Goal: Transaction & Acquisition: Obtain resource

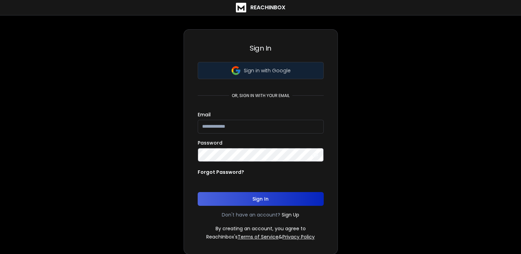
click at [250, 78] on button "Sign in with Google" at bounding box center [261, 70] width 126 height 17
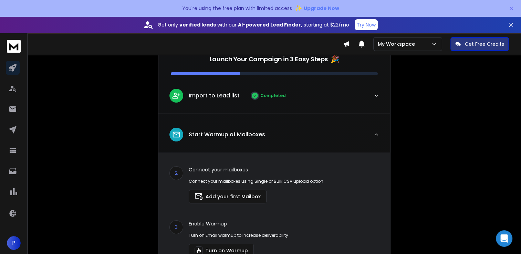
scroll to position [69, 0]
click at [11, 130] on icon at bounding box center [13, 130] width 8 height 8
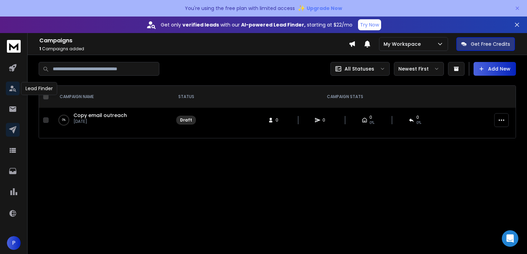
click at [11, 89] on icon at bounding box center [13, 88] width 8 height 8
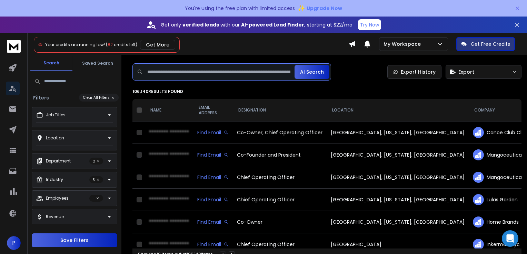
click at [94, 64] on button "Saved Search" at bounding box center [98, 64] width 42 height 14
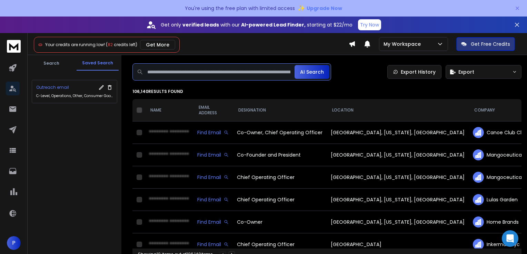
click at [70, 90] on div "Outreach email" at bounding box center [74, 87] width 77 height 6
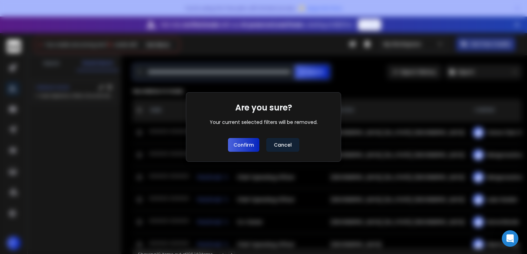
click at [232, 144] on button "Confirm" at bounding box center [243, 145] width 31 height 14
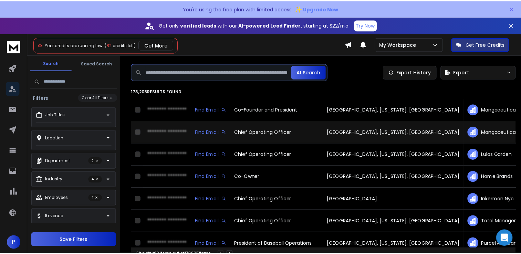
scroll to position [99, 0]
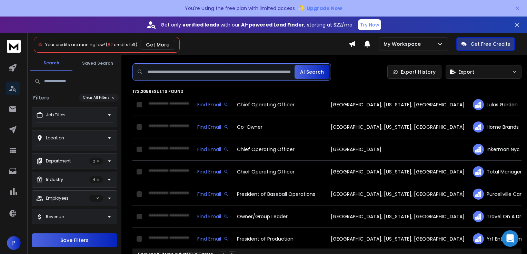
click at [235, 253] on icon at bounding box center [232, 255] width 6 height 6
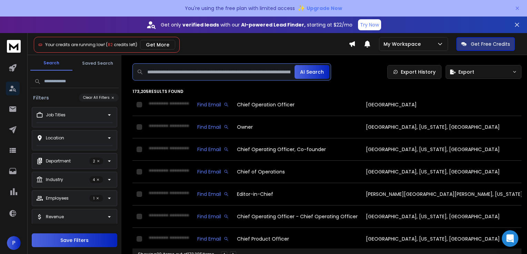
click at [235, 252] on icon at bounding box center [233, 255] width 6 height 6
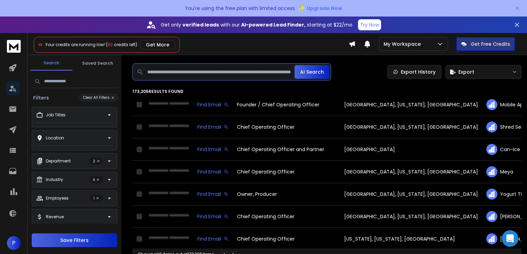
click at [236, 253] on icon at bounding box center [233, 255] width 6 height 6
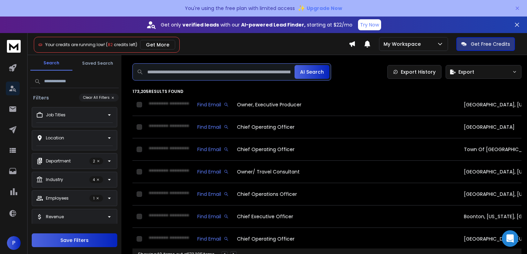
click at [234, 253] on icon at bounding box center [234, 255] width 6 height 6
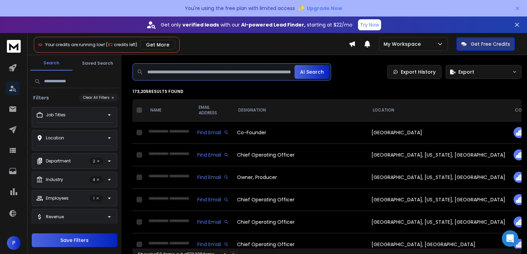
click at [106, 163] on icon at bounding box center [109, 161] width 7 height 7
click at [85, 179] on div "Industry 4" at bounding box center [74, 179] width 77 height 7
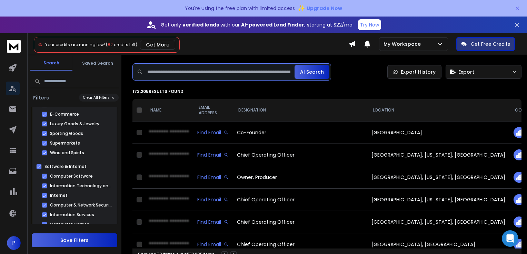
scroll to position [345, 0]
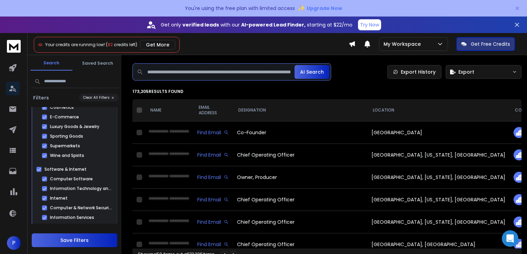
click at [36, 168] on Internet "Software & Internet" at bounding box center [39, 170] width 6 height 6
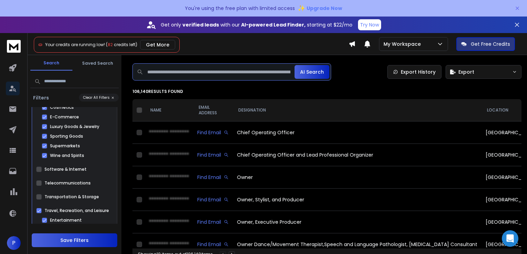
click at [81, 237] on button "Save Filters" at bounding box center [74, 241] width 85 height 14
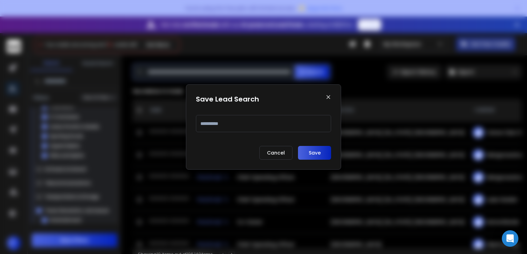
click at [307, 155] on button "Save" at bounding box center [314, 153] width 33 height 14
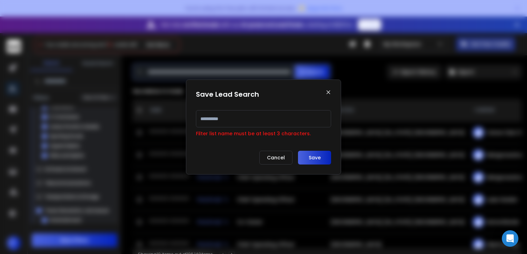
click at [253, 119] on input at bounding box center [263, 118] width 135 height 17
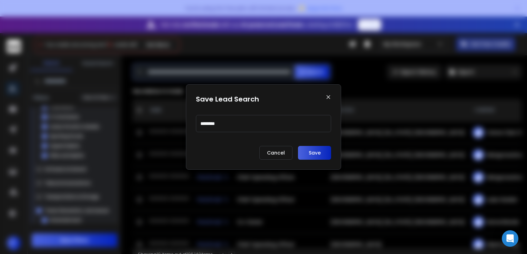
type input "********"
click at [320, 154] on button "Save" at bounding box center [314, 153] width 33 height 14
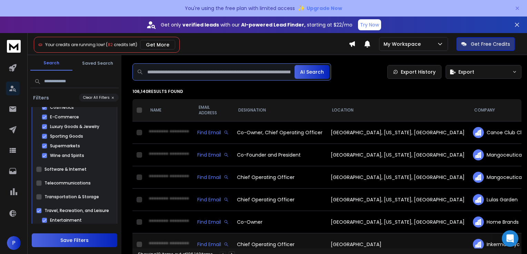
scroll to position [99, 0]
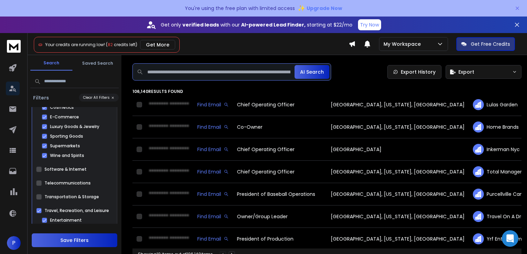
click at [234, 253] on icon at bounding box center [232, 255] width 6 height 6
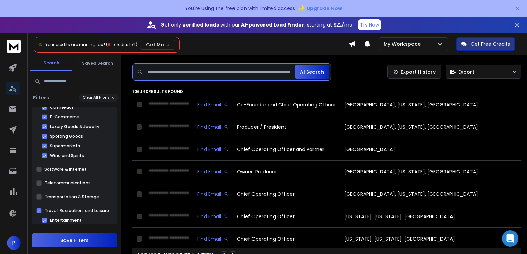
click at [235, 252] on button at bounding box center [233, 255] width 6 height 6
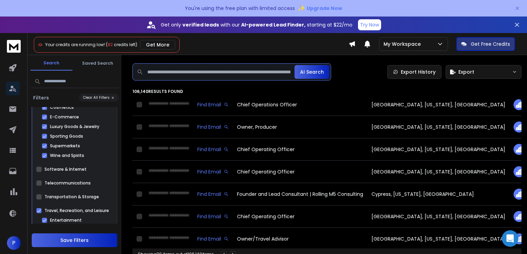
click at [233, 253] on icon at bounding box center [233, 255] width 6 height 6
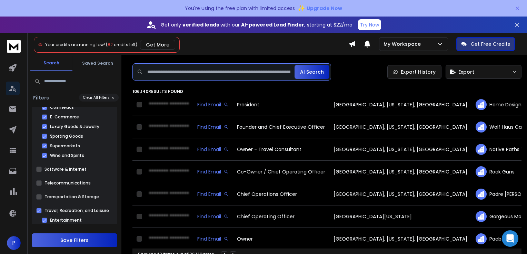
click at [234, 253] on icon at bounding box center [233, 255] width 6 height 6
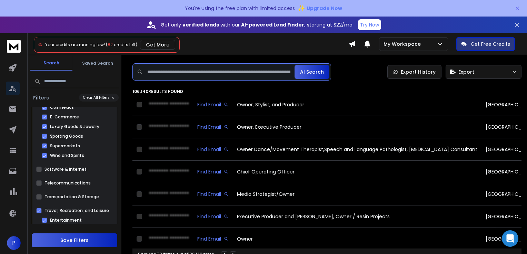
click at [235, 253] on icon at bounding box center [233, 255] width 6 height 6
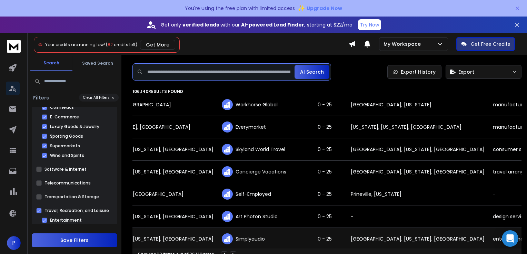
scroll to position [99, 275]
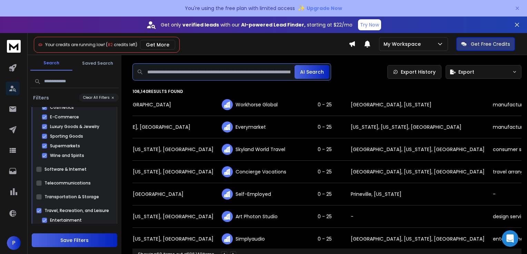
click at [233, 254] on icon at bounding box center [233, 255] width 6 height 6
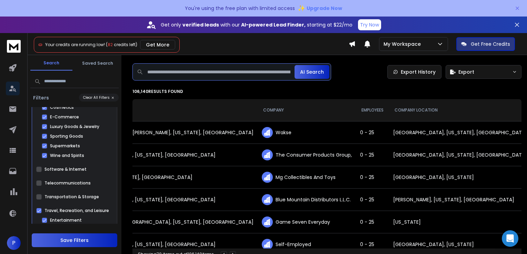
scroll to position [0, 0]
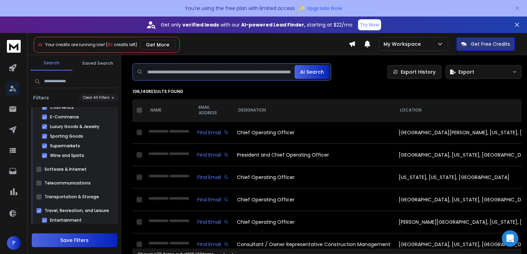
click at [232, 252] on icon at bounding box center [233, 255] width 6 height 6
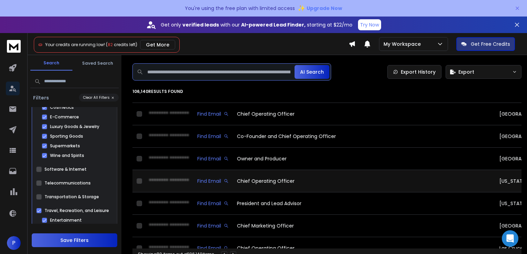
scroll to position [69, 0]
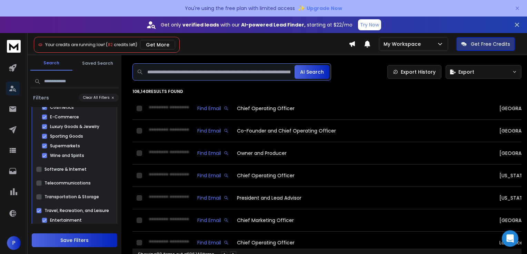
click at [235, 252] on icon at bounding box center [233, 255] width 6 height 6
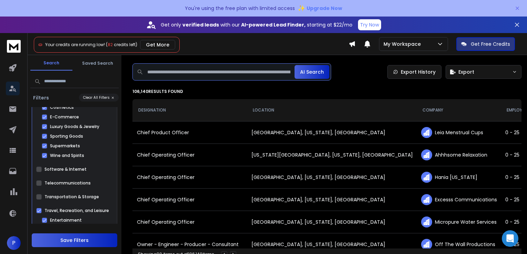
scroll to position [0, 0]
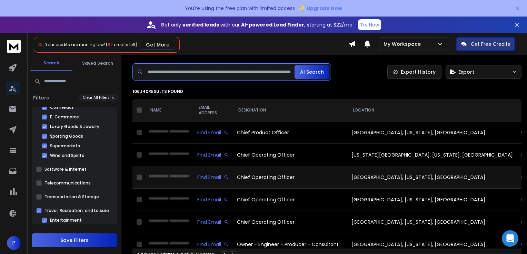
click at [204, 178] on div "Find Email" at bounding box center [212, 177] width 31 height 7
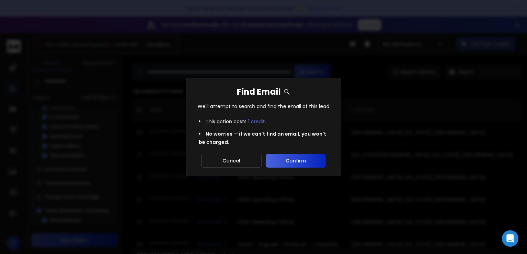
click at [285, 161] on button "Confirm" at bounding box center [296, 161] width 60 height 14
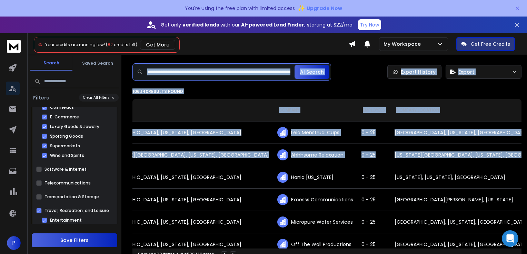
scroll to position [0, 396]
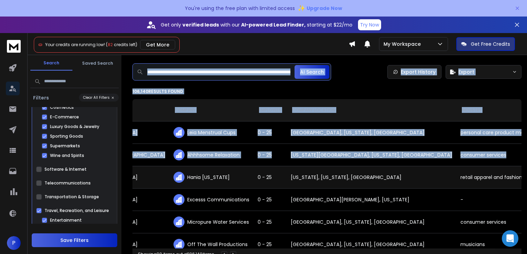
drag, startPoint x: 150, startPoint y: 179, endPoint x: 512, endPoint y: 179, distance: 362.3
click at [512, 179] on tr "[PERSON_NAME] [EMAIL_ADDRESS][DOMAIN_NAME] Chief Operating Officer [GEOGRAPHIC_…" at bounding box center [180, 177] width 886 height 22
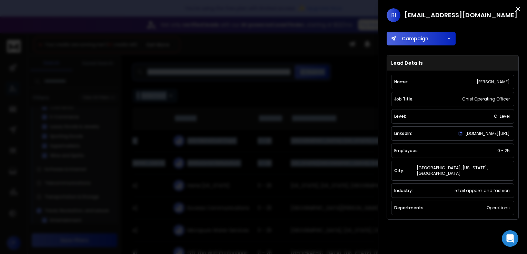
click at [520, 8] on icon "button" at bounding box center [517, 9] width 7 height 7
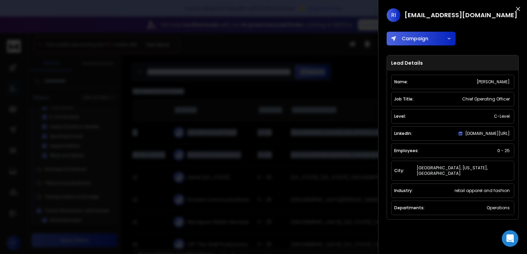
copy tr "[PERSON_NAME] [EMAIL_ADDRESS][DOMAIN_NAME] Chief Operating Officer [GEOGRAPHIC_…"
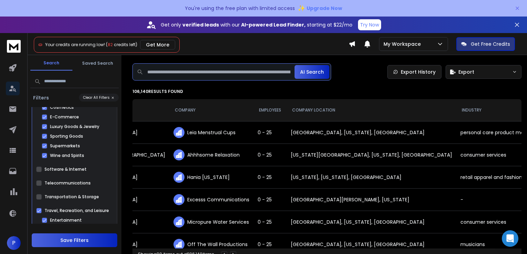
click at [336, 249] on div "Showing 90 items out of 106,140 items" at bounding box center [326, 255] width 389 height 12
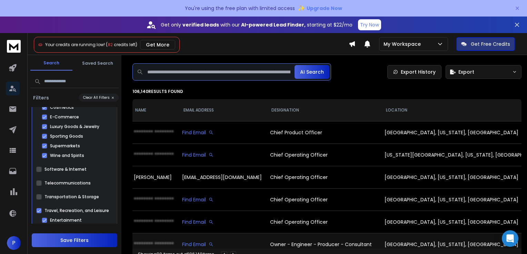
scroll to position [0, 14]
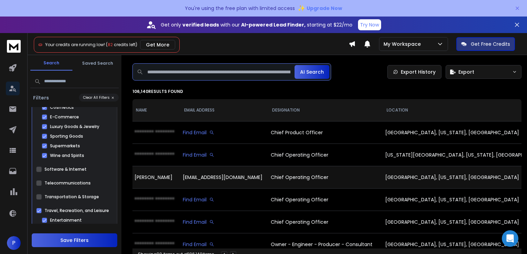
click at [215, 176] on div "[EMAIL_ADDRESS][DOMAIN_NAME]" at bounding box center [223, 177] width 80 height 7
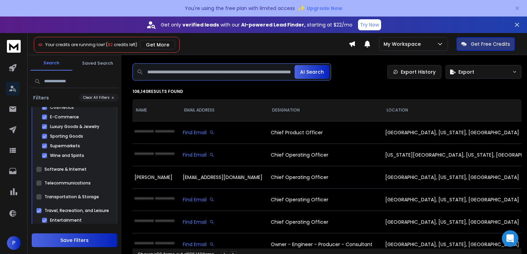
click at [516, 26] on icon at bounding box center [517, 25] width 6 height 6
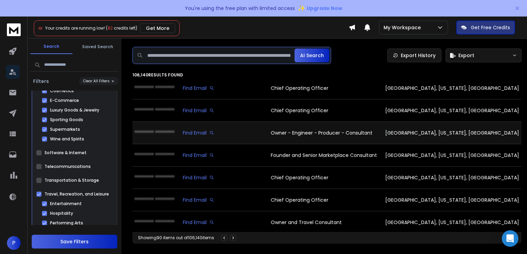
scroll to position [99, 14]
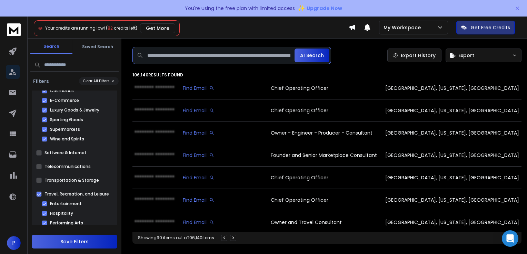
click at [234, 237] on icon at bounding box center [233, 238] width 6 height 6
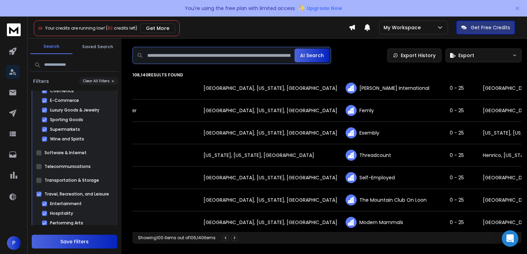
scroll to position [99, 254]
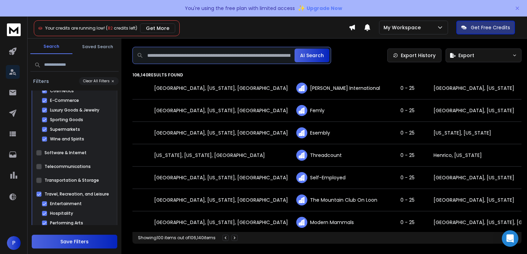
drag, startPoint x: 301, startPoint y: 232, endPoint x: 446, endPoint y: 240, distance: 144.6
click at [446, 240] on div "Showing 100 items out of 106,140 items" at bounding box center [326, 238] width 389 height 12
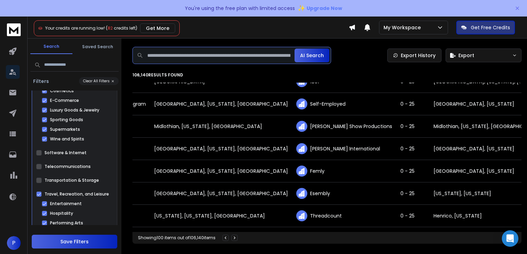
scroll to position [34, 335]
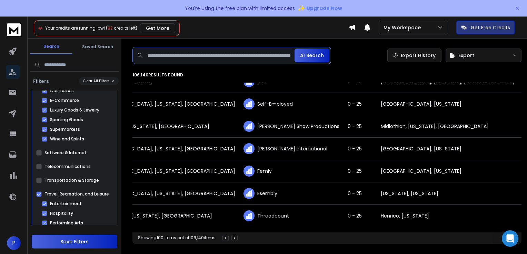
click at [237, 239] on button at bounding box center [234, 238] width 6 height 6
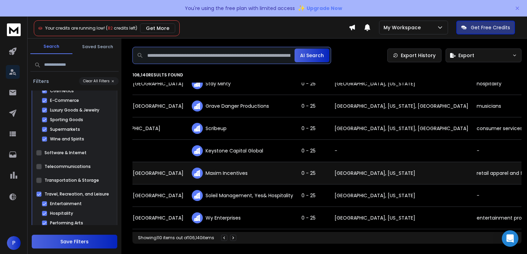
scroll to position [34, 316]
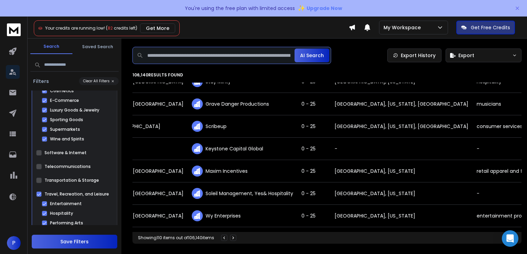
drag, startPoint x: 378, startPoint y: 235, endPoint x: 347, endPoint y: 233, distance: 31.1
click at [349, 233] on div "Showing 110 items out of 106,140 items" at bounding box center [326, 238] width 389 height 12
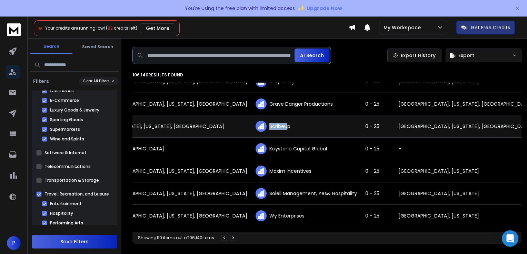
drag, startPoint x: 247, startPoint y: 124, endPoint x: 241, endPoint y: 130, distance: 8.3
click at [255, 130] on div "Scribeup" at bounding box center [305, 126] width 101 height 11
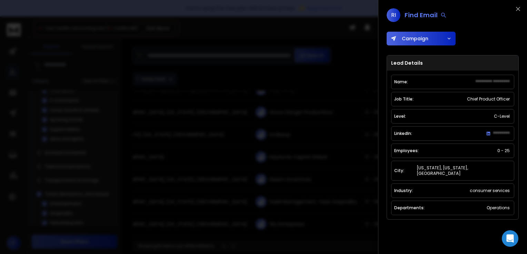
drag, startPoint x: 241, startPoint y: 130, endPoint x: 248, endPoint y: 145, distance: 16.8
click at [248, 145] on div at bounding box center [263, 127] width 527 height 254
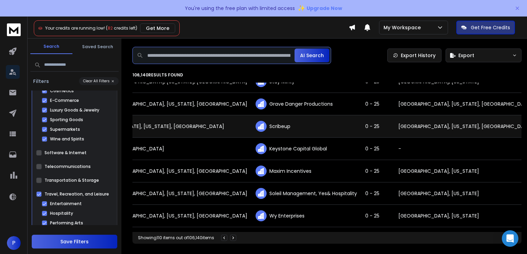
click at [255, 127] on div "Scribeup" at bounding box center [305, 126] width 101 height 11
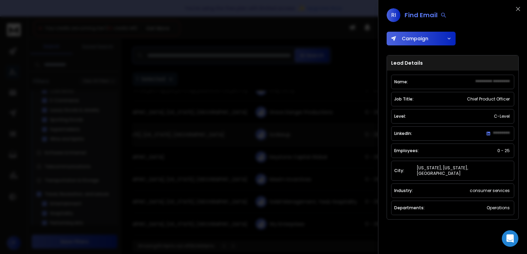
click at [240, 127] on div at bounding box center [263, 127] width 527 height 254
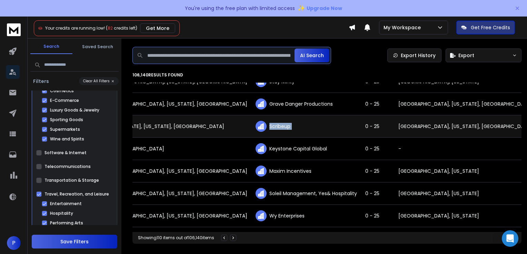
click at [255, 127] on div "Scribeup" at bounding box center [305, 126] width 101 height 11
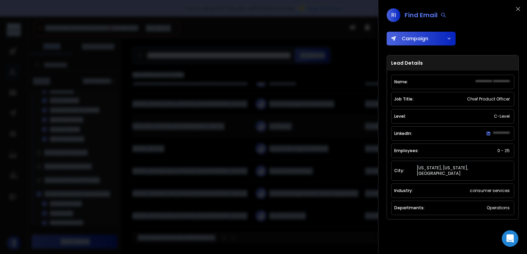
click at [240, 127] on div at bounding box center [263, 127] width 527 height 254
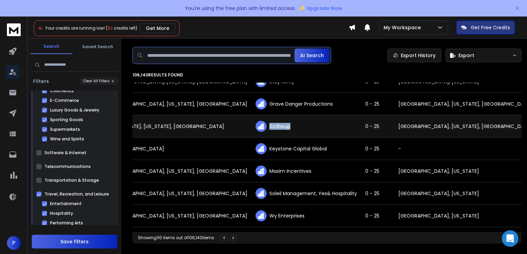
copy div "Scribeup"
click at [255, 126] on div "Scribeup" at bounding box center [305, 126] width 101 height 11
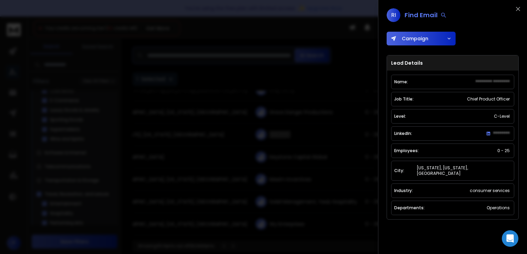
click at [331, 41] on div at bounding box center [263, 127] width 527 height 254
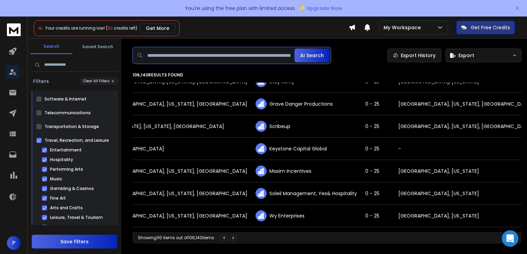
scroll to position [414, 0]
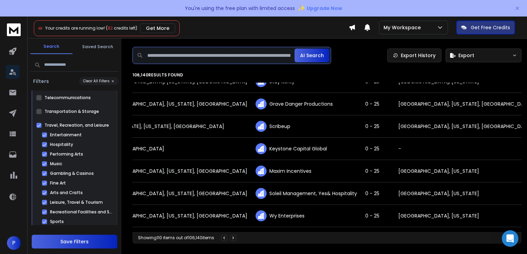
click at [37, 123] on Leisure "Travel, Recreation, and Leisure" at bounding box center [39, 126] width 6 height 6
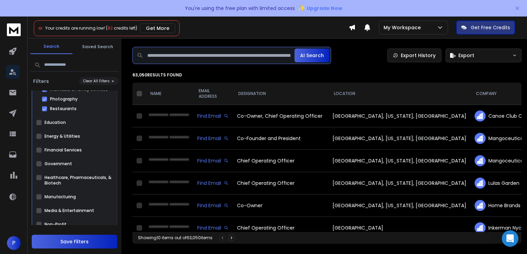
scroll to position [103, 0]
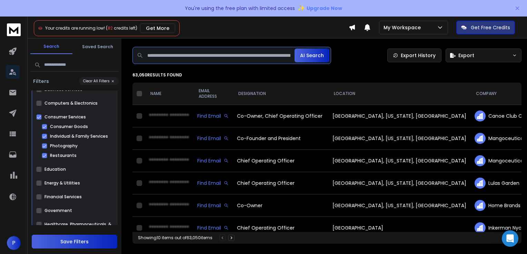
click at [36, 116] on div "Industry 2 Agriculture & Mining Business Services Computers & Electronics Consu…" at bounding box center [74, 258] width 85 height 412
click at [41, 114] on div "Consumer Services" at bounding box center [74, 117] width 77 height 6
click at [40, 115] on Services "Consumer Services" at bounding box center [39, 117] width 6 height 6
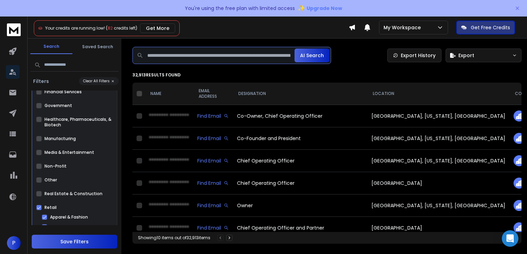
scroll to position [172, 0]
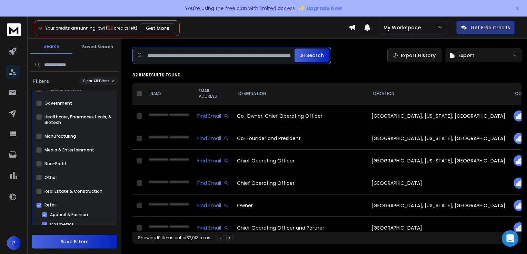
click at [99, 242] on button "Save Filters" at bounding box center [74, 242] width 85 height 14
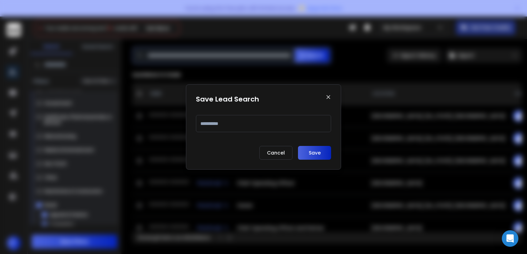
click at [307, 121] on input at bounding box center [263, 123] width 135 height 17
type input "*******"
click at [316, 159] on button "Save" at bounding box center [314, 153] width 33 height 14
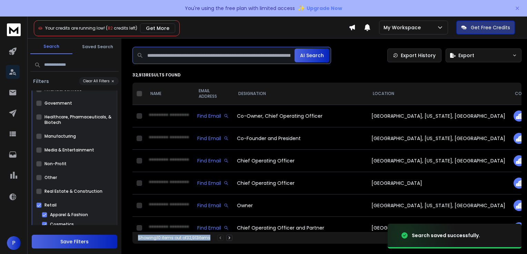
scroll to position [99, 0]
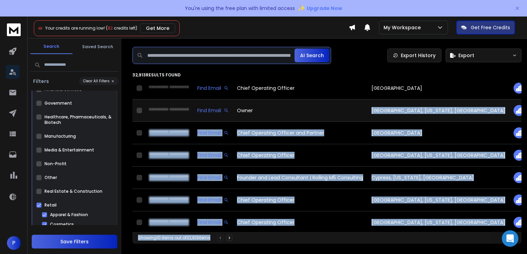
drag, startPoint x: 280, startPoint y: 233, endPoint x: 302, endPoint y: 102, distance: 132.2
click at [302, 102] on div "NAME EMAIL ADDRESS DESIGNATION LOCATION COMPANY EMPLOYEES COMPANY LOCATION INDU…" at bounding box center [326, 172] width 389 height 179
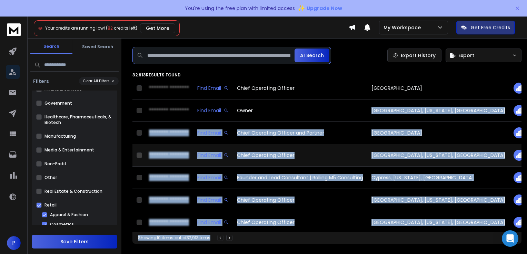
click at [346, 144] on td "Chief Operating Officer" at bounding box center [300, 155] width 134 height 22
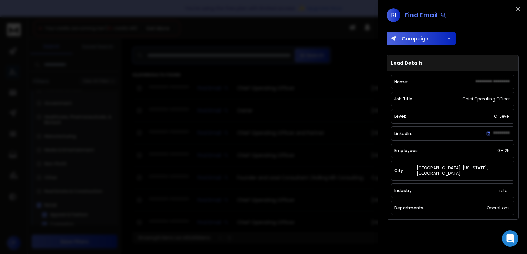
click at [312, 82] on div at bounding box center [263, 127] width 527 height 254
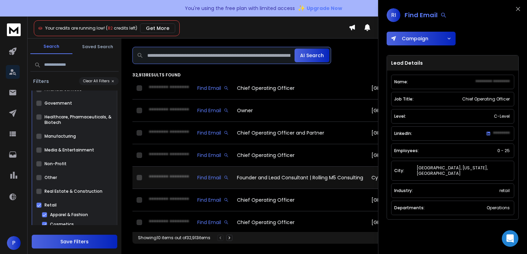
scroll to position [0, 0]
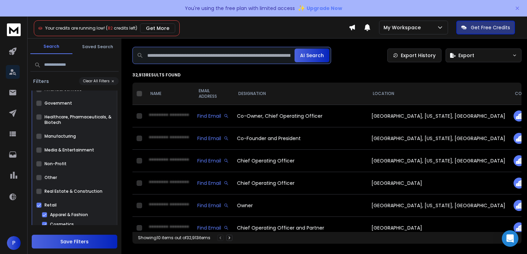
drag, startPoint x: 323, startPoint y: 233, endPoint x: 358, endPoint y: 234, distance: 35.2
click at [358, 234] on div "Showing 10 items out of 32,913 items" at bounding box center [326, 238] width 389 height 12
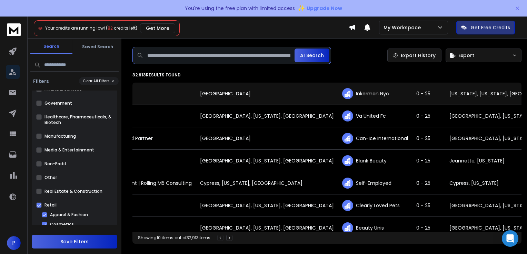
scroll to position [99, 171]
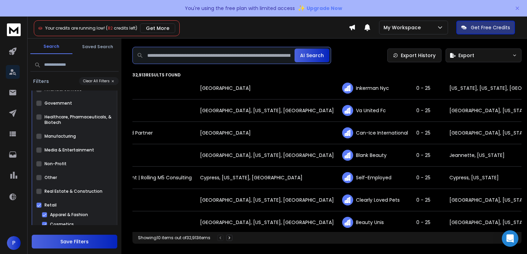
click at [232, 238] on icon at bounding box center [229, 238] width 6 height 6
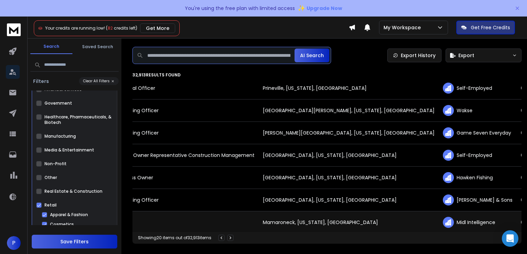
scroll to position [99, 136]
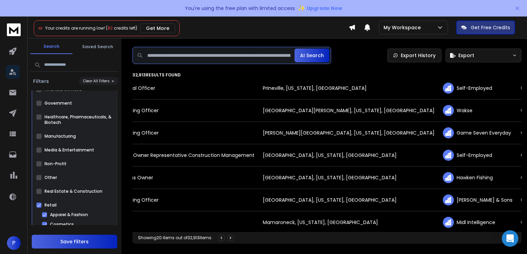
click at [232, 237] on icon at bounding box center [230, 238] width 6 height 6
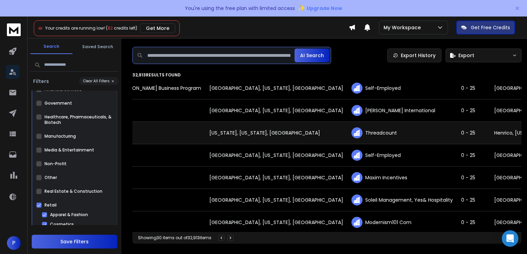
scroll to position [99, 227]
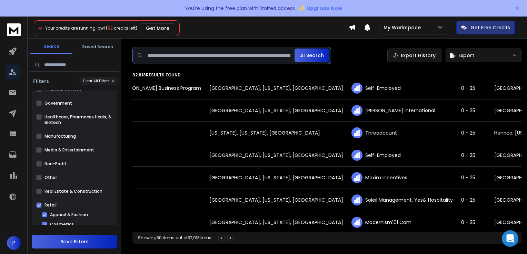
click at [231, 239] on icon at bounding box center [230, 238] width 6 height 6
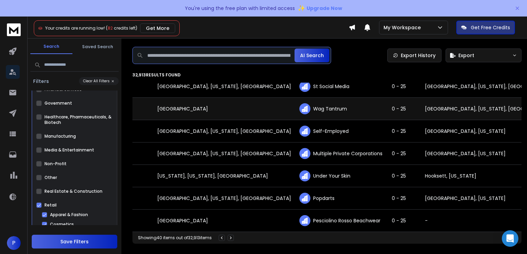
scroll to position [99, 244]
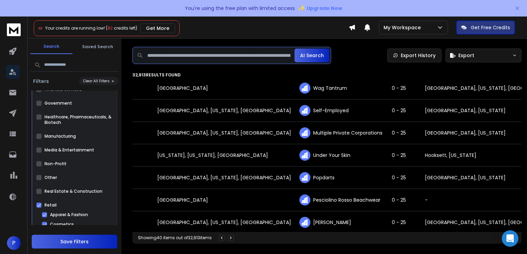
drag, startPoint x: 337, startPoint y: 236, endPoint x: 353, endPoint y: 236, distance: 16.2
click at [353, 236] on div "Showing 40 items out of 32,913 items" at bounding box center [326, 238] width 389 height 12
drag, startPoint x: 353, startPoint y: 234, endPoint x: 379, endPoint y: 232, distance: 25.5
click at [379, 232] on div "Showing 40 items out of 32,913 items" at bounding box center [326, 238] width 389 height 12
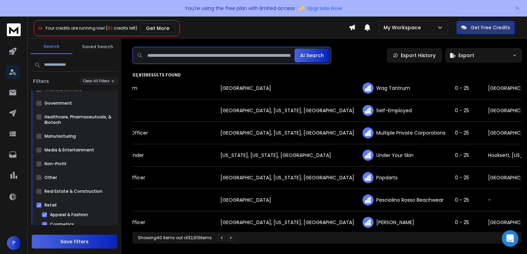
scroll to position [99, 182]
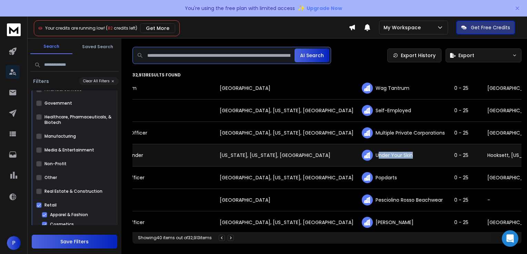
drag, startPoint x: 328, startPoint y: 152, endPoint x: 363, endPoint y: 150, distance: 34.9
click at [363, 150] on div "Under Your Skin" at bounding box center [404, 155] width 84 height 11
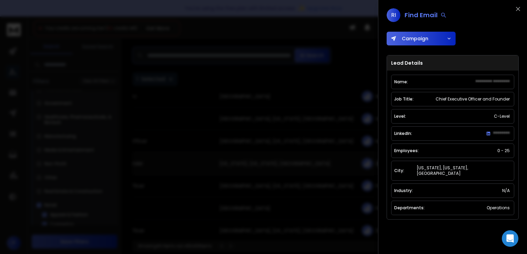
copy div "nder Your Skin"
click at [521, 8] on icon "button" at bounding box center [517, 9] width 7 height 7
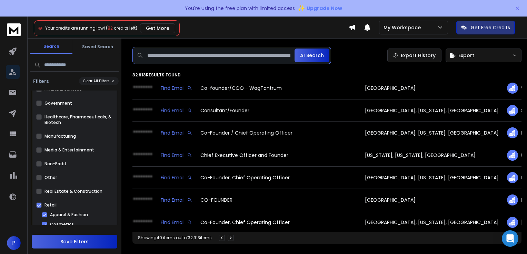
scroll to position [99, 0]
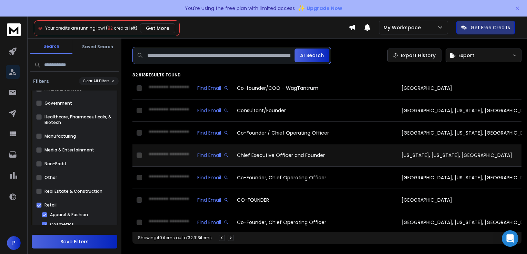
click at [207, 153] on div "Find Email" at bounding box center [212, 155] width 31 height 7
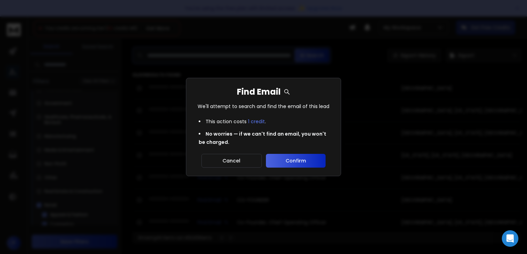
click at [292, 160] on button "Confirm" at bounding box center [296, 161] width 60 height 14
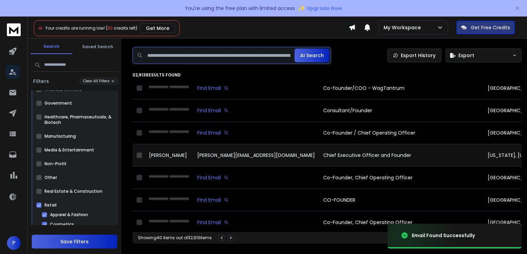
click at [233, 152] on div "[PERSON_NAME][EMAIL_ADDRESS][DOMAIN_NAME]" at bounding box center [256, 155] width 118 height 7
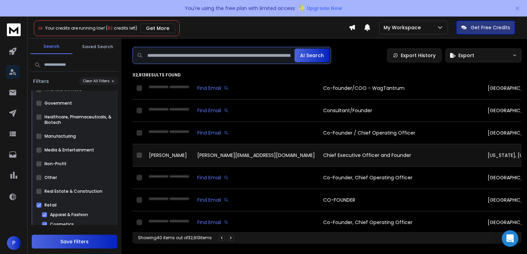
click at [239, 152] on div "[PERSON_NAME][EMAIL_ADDRESS][DOMAIN_NAME]" at bounding box center [256, 155] width 118 height 7
drag, startPoint x: 149, startPoint y: 151, endPoint x: 179, endPoint y: 150, distance: 30.0
click at [179, 150] on td "[PERSON_NAME]" at bounding box center [169, 155] width 48 height 22
copy span "[PERSON_NAME]"
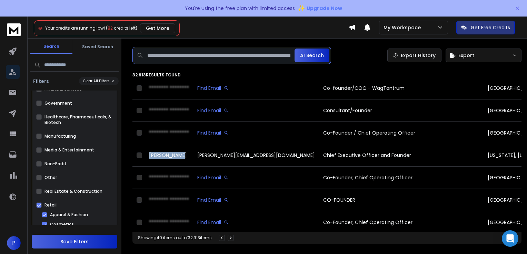
click at [233, 237] on icon at bounding box center [231, 238] width 6 height 6
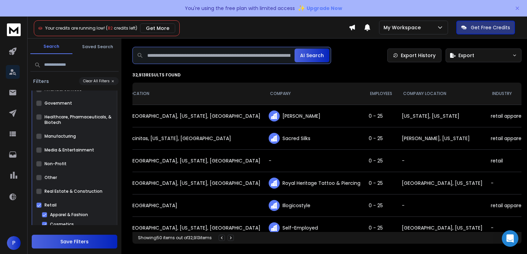
scroll to position [0, 326]
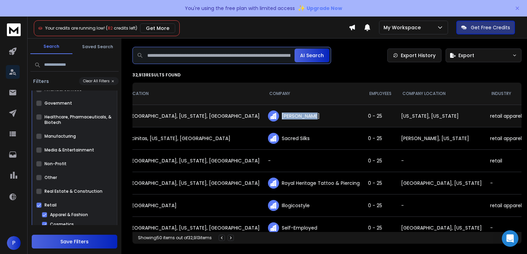
drag, startPoint x: 239, startPoint y: 115, endPoint x: 264, endPoint y: 115, distance: 24.8
click at [268, 115] on div "[PERSON_NAME]" at bounding box center [314, 116] width 92 height 11
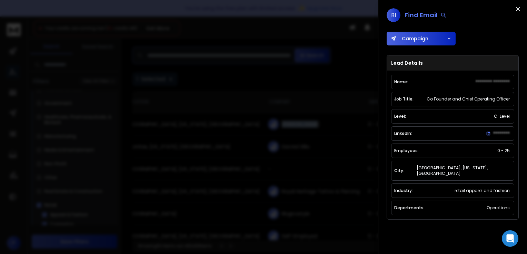
click at [516, 6] on icon "button" at bounding box center [517, 9] width 7 height 7
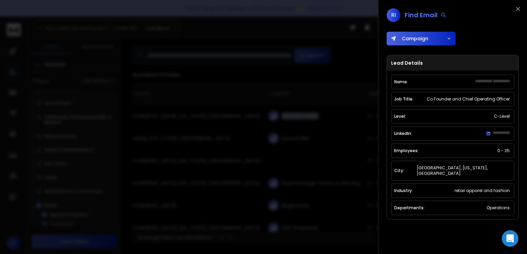
copy div "[PERSON_NAME]"
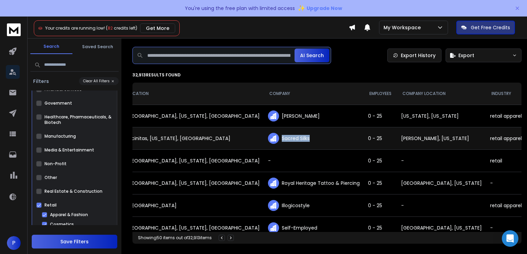
drag, startPoint x: 239, startPoint y: 139, endPoint x: 266, endPoint y: 137, distance: 26.9
click at [268, 137] on div "Sacred Silks" at bounding box center [314, 138] width 92 height 11
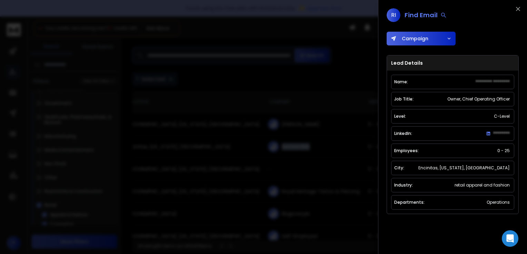
copy div "Sacred Silks"
click at [515, 8] on icon "button" at bounding box center [517, 9] width 7 height 7
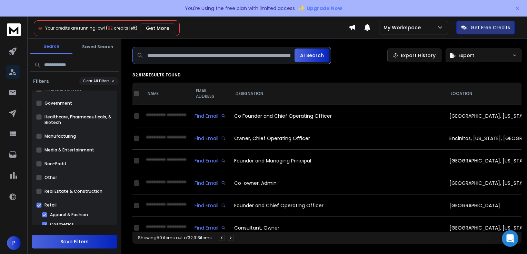
scroll to position [0, 0]
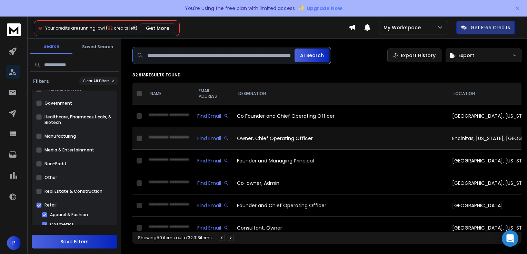
click at [203, 132] on td "Find Email" at bounding box center [213, 139] width 40 height 22
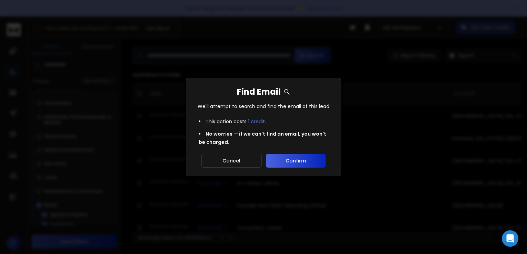
click at [283, 158] on button "Confirm" at bounding box center [296, 161] width 60 height 14
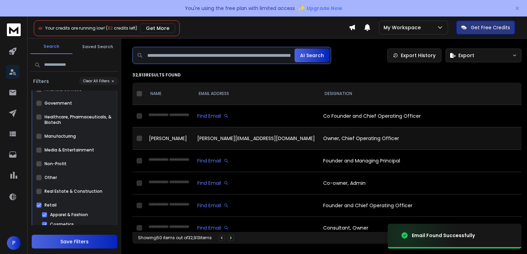
click at [220, 136] on div "[PERSON_NAME][EMAIL_ADDRESS][DOMAIN_NAME]" at bounding box center [256, 138] width 118 height 7
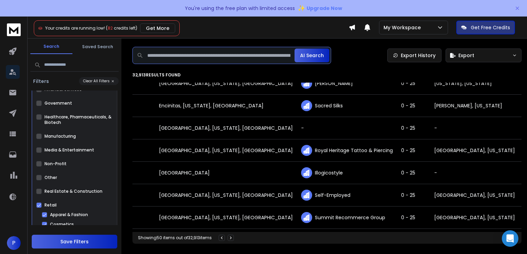
scroll to position [34, 379]
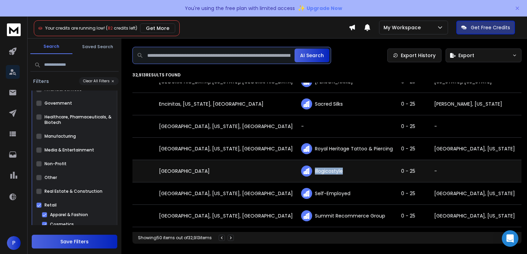
drag, startPoint x: 214, startPoint y: 170, endPoint x: 241, endPoint y: 172, distance: 27.6
click at [301, 172] on div "Illogicostyle" at bounding box center [347, 171] width 92 height 11
copy div "Illogicostyle"
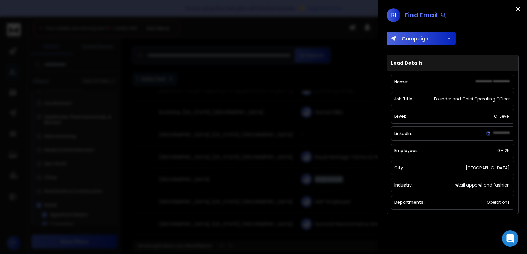
click at [514, 6] on icon "button" at bounding box center [517, 9] width 7 height 7
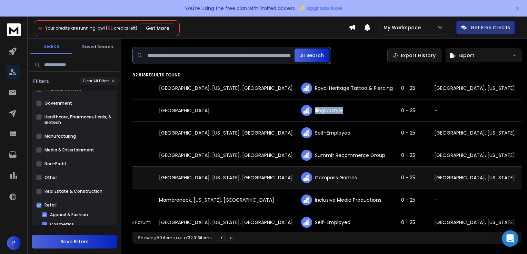
scroll to position [99, 379]
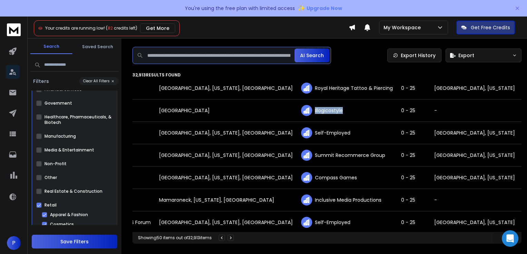
click at [231, 240] on icon at bounding box center [231, 238] width 6 height 6
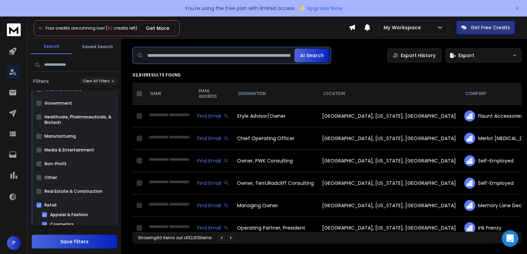
drag, startPoint x: 353, startPoint y: 233, endPoint x: 377, endPoint y: 234, distance: 23.5
click at [377, 234] on div "Showing 60 items out of 32,913 items" at bounding box center [326, 238] width 389 height 12
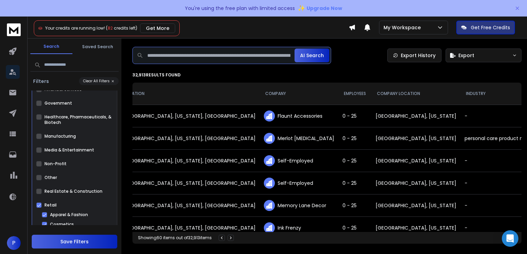
scroll to position [0, 210]
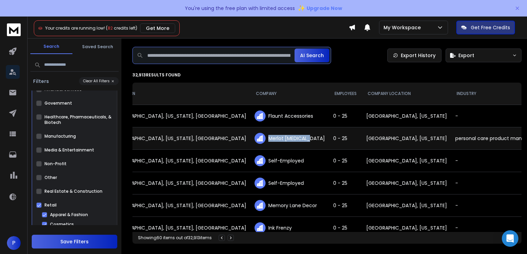
drag, startPoint x: 233, startPoint y: 138, endPoint x: 270, endPoint y: 139, distance: 36.9
click at [270, 139] on div "Merlot [MEDICAL_DATA]" at bounding box center [289, 138] width 70 height 11
copy div "Merlot [MEDICAL_DATA]"
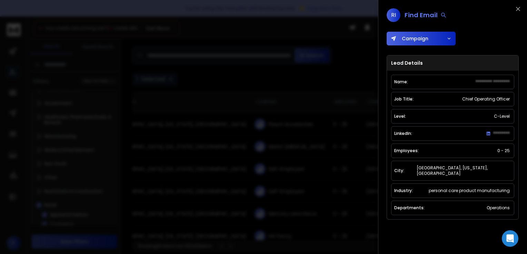
click at [284, 18] on div at bounding box center [263, 127] width 527 height 254
click at [518, 9] on icon "button" at bounding box center [517, 8] width 3 height 3
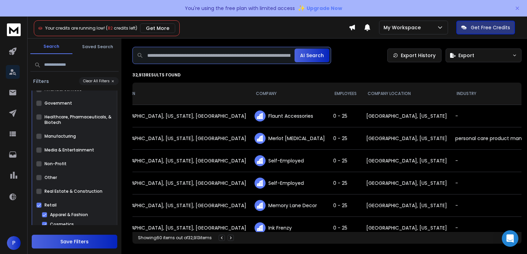
drag, startPoint x: 335, startPoint y: 233, endPoint x: 321, endPoint y: 232, distance: 14.1
click at [321, 232] on div "Showing 60 items out of 32,913 items" at bounding box center [326, 238] width 389 height 12
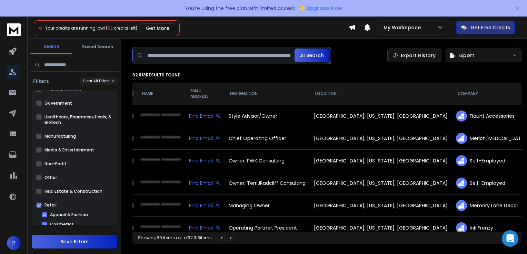
scroll to position [0, 0]
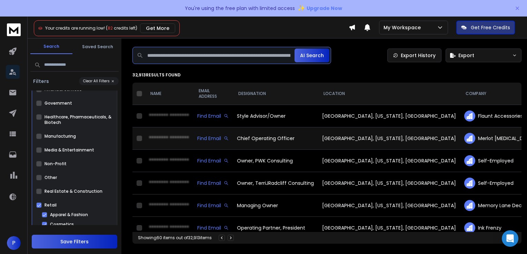
click at [209, 137] on div "Find Email" at bounding box center [212, 138] width 31 height 7
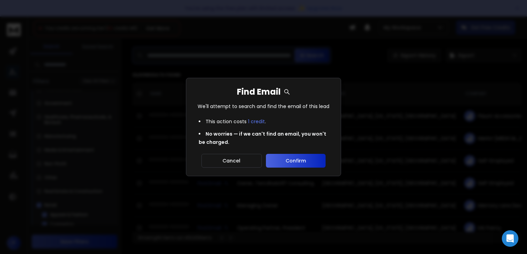
click at [293, 162] on button "Confirm" at bounding box center [296, 161] width 60 height 14
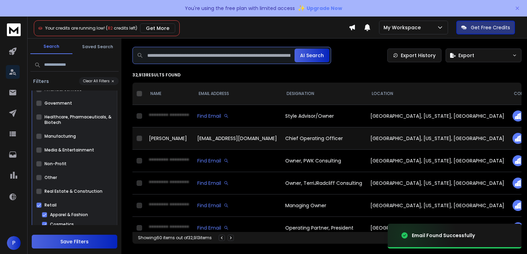
click at [208, 138] on div "[EMAIL_ADDRESS][DOMAIN_NAME]" at bounding box center [237, 138] width 80 height 7
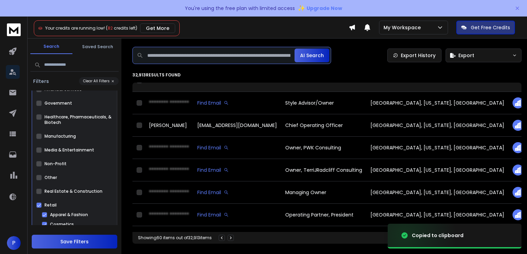
scroll to position [34, 0]
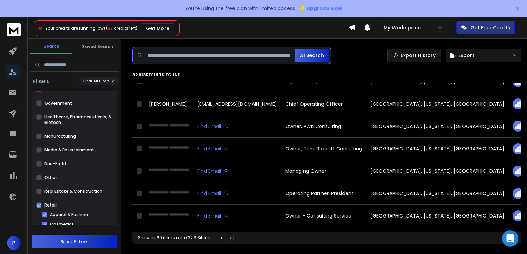
drag, startPoint x: 243, startPoint y: 234, endPoint x: 257, endPoint y: 235, distance: 14.5
click at [257, 235] on div "Showing 60 items out of 32,913 items" at bounding box center [326, 238] width 389 height 12
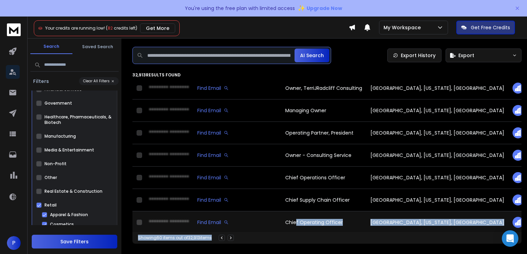
drag, startPoint x: 270, startPoint y: 231, endPoint x: 284, endPoint y: 220, distance: 17.9
click at [284, 220] on div "NAME EMAIL ADDRESS DESIGNATION LOCATION COMPANY EMPLOYEES COMPANY LOCATION INDU…" at bounding box center [326, 172] width 389 height 179
drag, startPoint x: 284, startPoint y: 220, endPoint x: 336, endPoint y: 223, distance: 51.8
click at [336, 223] on td "Chief Operating Officer" at bounding box center [323, 223] width 85 height 22
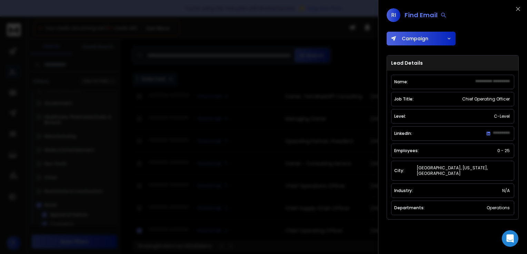
click at [519, 5] on div "Multi Select Table Sheet RI Find Email Campaign Lead Details Name: ******** ***…" at bounding box center [452, 127] width 149 height 254
click at [512, 8] on div "RI Find Email" at bounding box center [452, 15] width 132 height 14
click at [515, 9] on icon "button" at bounding box center [517, 9] width 7 height 7
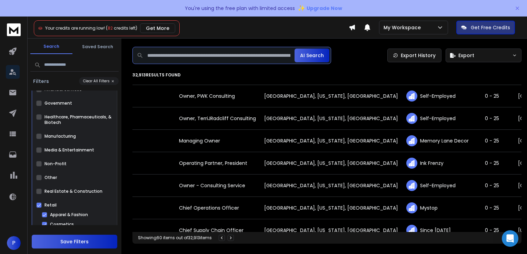
scroll to position [65, 105]
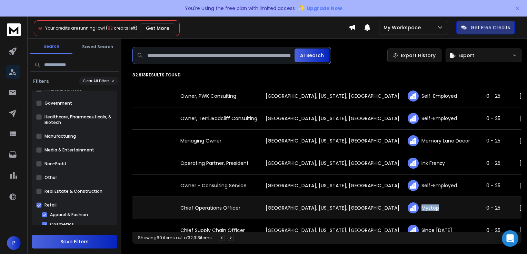
drag, startPoint x: 376, startPoint y: 208, endPoint x: 389, endPoint y: 207, distance: 13.1
click at [407, 207] on div "Mystop" at bounding box center [442, 208] width 70 height 11
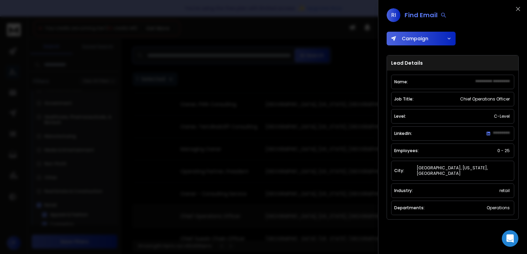
copy div "Mystop"
click at [516, 8] on icon "button" at bounding box center [517, 9] width 7 height 7
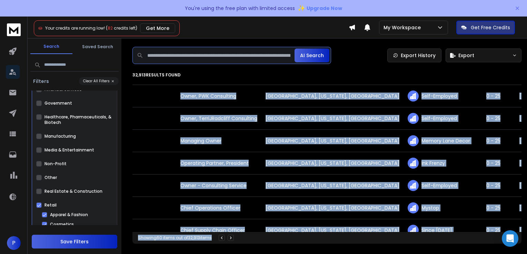
scroll to position [99, 105]
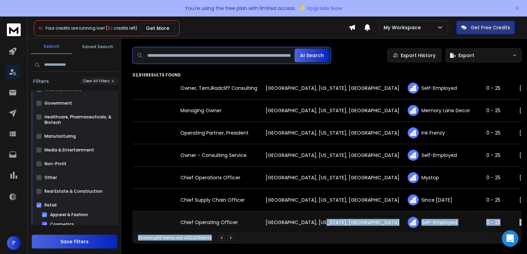
drag, startPoint x: 337, startPoint y: 233, endPoint x: 302, endPoint y: 212, distance: 41.4
click at [302, 212] on div "NAME EMAIL ADDRESS DESIGNATION LOCATION COMPANY EMPLOYEES COMPANY LOCATION INDU…" at bounding box center [326, 172] width 389 height 179
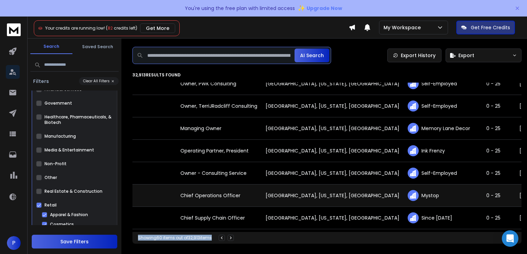
scroll to position [0, 105]
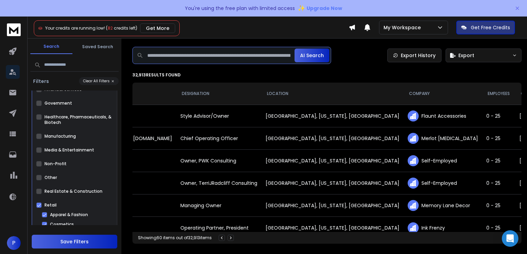
click at [369, 64] on div "AI Search Export History Export" at bounding box center [326, 55] width 389 height 17
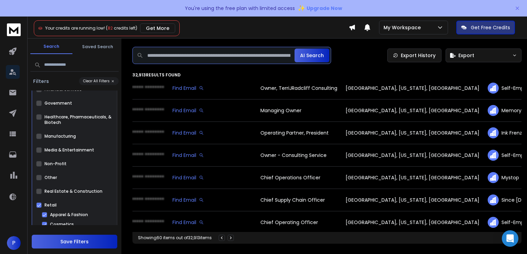
scroll to position [99, 0]
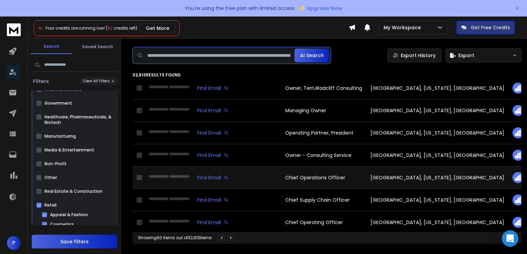
click at [214, 174] on div "Find Email" at bounding box center [237, 177] width 80 height 7
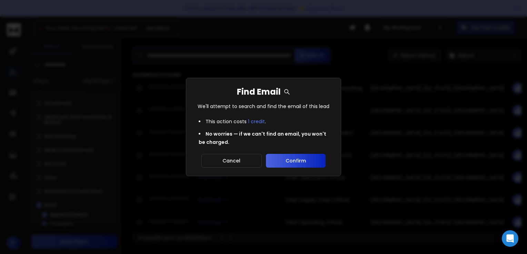
click at [295, 165] on button "Confirm" at bounding box center [296, 161] width 60 height 14
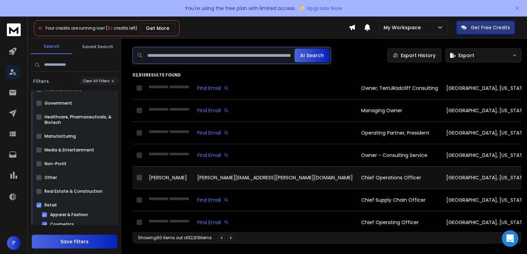
click at [210, 174] on div "[PERSON_NAME][EMAIL_ADDRESS][PERSON_NAME][DOMAIN_NAME]" at bounding box center [274, 177] width 155 height 7
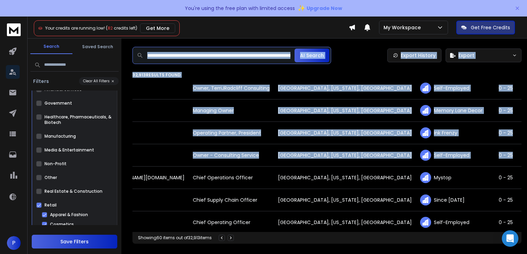
scroll to position [99, 336]
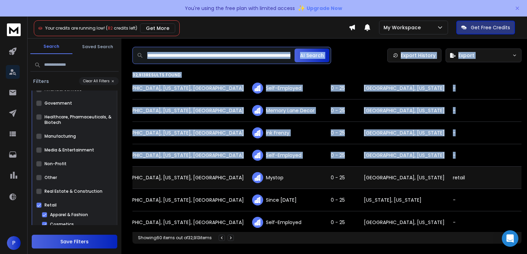
drag, startPoint x: 150, startPoint y: 172, endPoint x: 514, endPoint y: 172, distance: 364.0
click at [514, 172] on tr "[PERSON_NAME] [PERSON_NAME][EMAIL_ADDRESS][PERSON_NAME][DOMAIN_NAME] Chief Oper…" at bounding box center [224, 178] width 857 height 22
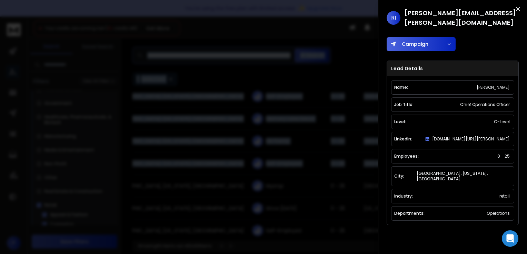
click at [515, 10] on icon "button" at bounding box center [517, 9] width 7 height 7
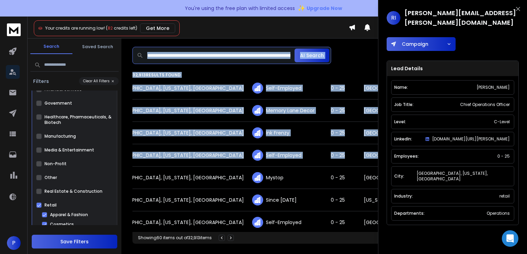
copy tr "[PERSON_NAME] [PERSON_NAME][EMAIL_ADDRESS][PERSON_NAME][DOMAIN_NAME] Chief Oper…"
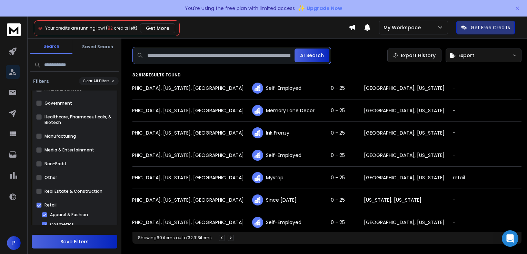
click at [356, 53] on div "AI Search Export History Export" at bounding box center [326, 55] width 389 height 17
drag, startPoint x: 338, startPoint y: 236, endPoint x: 314, endPoint y: 236, distance: 24.1
click at [314, 236] on div "Showing 60 items out of 32,913 items" at bounding box center [326, 238] width 389 height 12
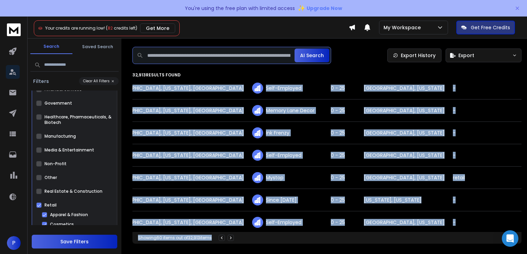
drag, startPoint x: 331, startPoint y: 233, endPoint x: 312, endPoint y: 230, distance: 19.5
click at [312, 230] on div "NAME EMAIL ADDRESS DESIGNATION LOCATION COMPANY EMPLOYEES COMPANY LOCATION INDU…" at bounding box center [326, 172] width 389 height 179
drag, startPoint x: 312, startPoint y: 230, endPoint x: 301, endPoint y: 243, distance: 16.6
click at [301, 242] on div "Showing 60 items out of 32,913 items" at bounding box center [326, 238] width 389 height 12
click at [290, 247] on div "NAME EMAIL ADDRESS DESIGNATION LOCATION COMPANY EMPLOYEES COMPANY LOCATION INDU…" at bounding box center [326, 172] width 389 height 179
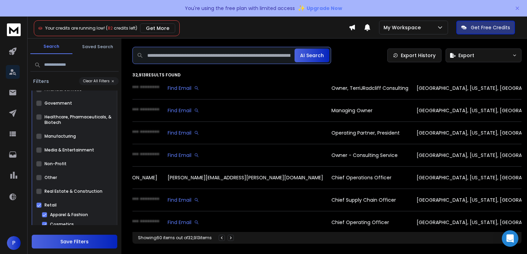
scroll to position [99, 0]
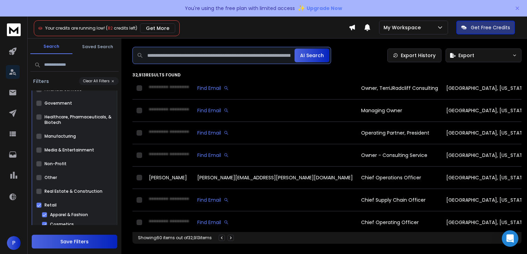
click at [233, 236] on icon at bounding box center [231, 238] width 6 height 6
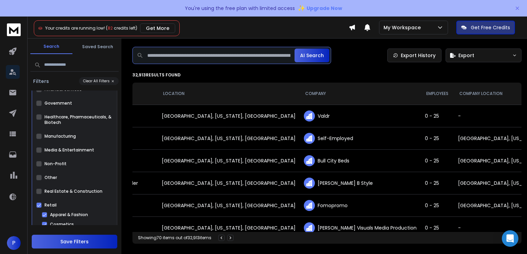
scroll to position [0, 194]
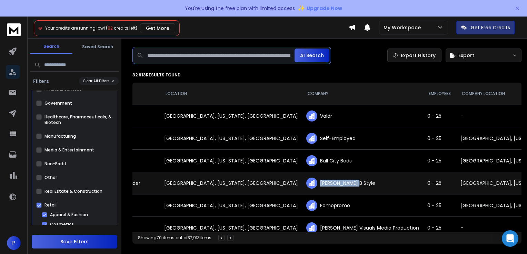
drag, startPoint x: 273, startPoint y: 181, endPoint x: 302, endPoint y: 182, distance: 29.3
click at [306, 182] on div "[PERSON_NAME] B Style" at bounding box center [362, 183] width 113 height 11
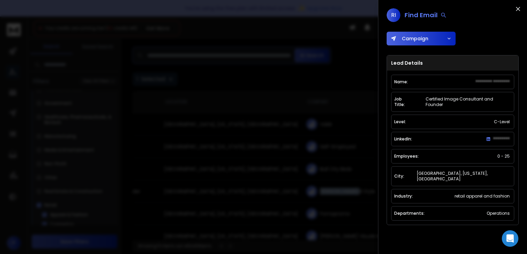
click at [517, 9] on icon "button" at bounding box center [517, 8] width 3 height 3
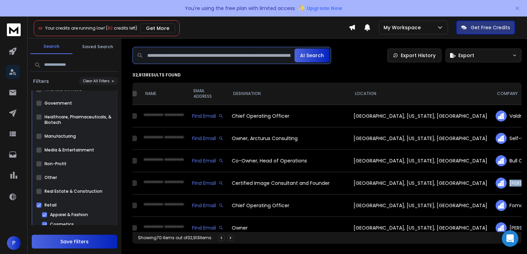
scroll to position [0, 0]
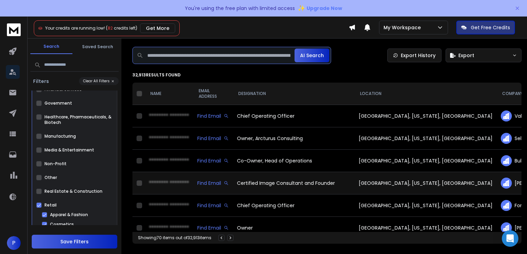
click at [206, 179] on td "Find Email" at bounding box center [213, 183] width 40 height 22
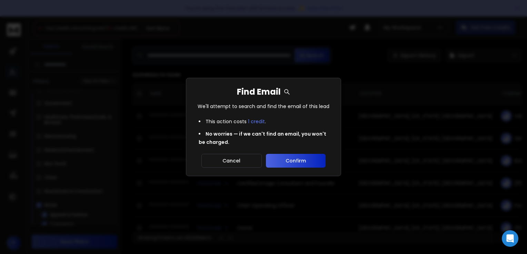
click at [288, 162] on button "Confirm" at bounding box center [296, 161] width 60 height 14
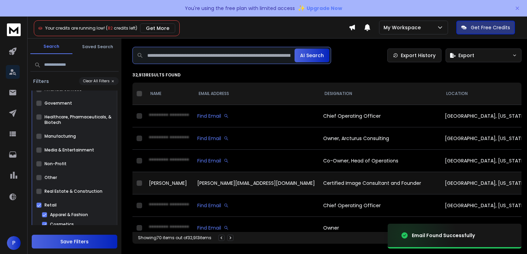
click at [207, 181] on div "[PERSON_NAME][EMAIL_ADDRESS][DOMAIN_NAME]" at bounding box center [256, 183] width 118 height 7
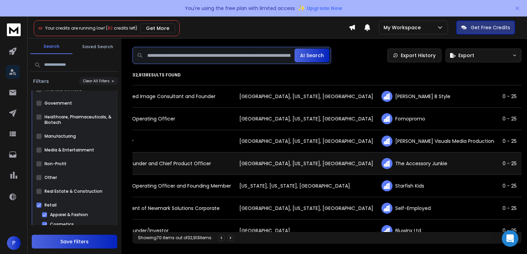
scroll to position [99, 205]
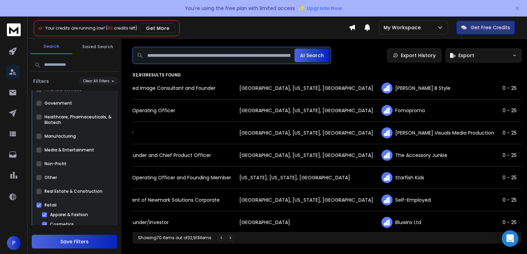
drag, startPoint x: 319, startPoint y: 235, endPoint x: 352, endPoint y: 235, distance: 32.7
click at [352, 235] on div "Showing 70 items out of 32,913 items" at bounding box center [326, 238] width 389 height 12
drag, startPoint x: 362, startPoint y: 234, endPoint x: 368, endPoint y: 233, distance: 6.6
click at [368, 233] on div "Showing 70 items out of 32,913 items" at bounding box center [326, 238] width 389 height 12
drag, startPoint x: 370, startPoint y: 233, endPoint x: 385, endPoint y: 233, distance: 14.8
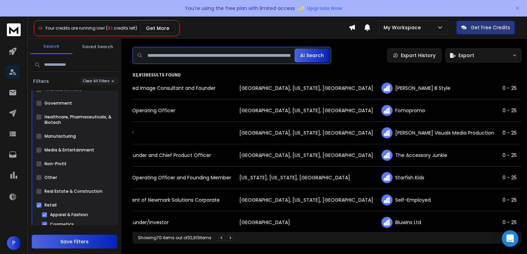
click at [385, 233] on div "Showing 70 items out of 32,913 items" at bounding box center [326, 238] width 389 height 12
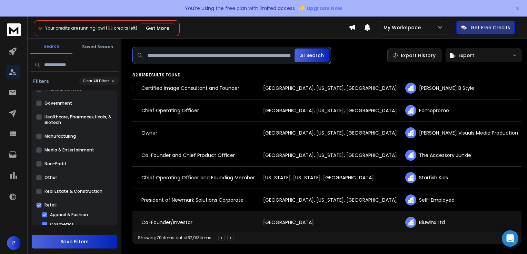
scroll to position [99, 156]
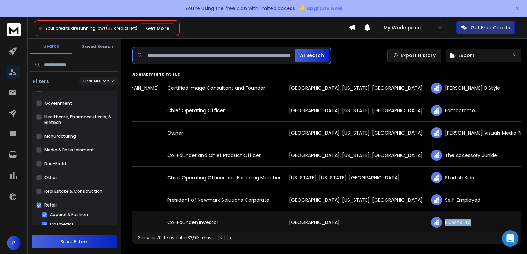
drag, startPoint x: 339, startPoint y: 217, endPoint x: 363, endPoint y: 216, distance: 23.8
click at [431, 217] on div "Bluwinx Ltd" at bounding box center [487, 222] width 113 height 11
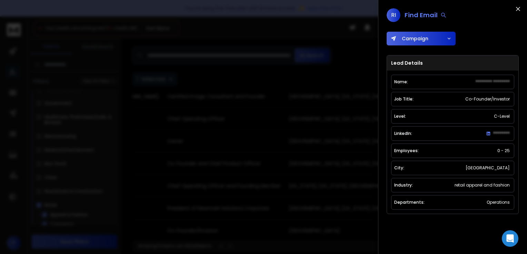
click at [519, 6] on icon "button" at bounding box center [517, 9] width 7 height 7
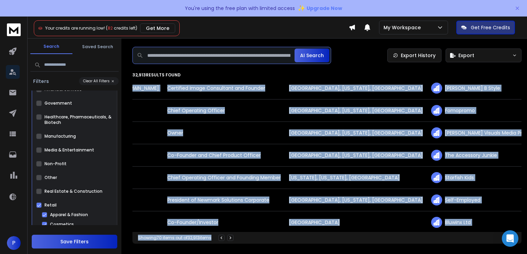
drag, startPoint x: 328, startPoint y: 233, endPoint x: 297, endPoint y: 231, distance: 31.4
click at [297, 231] on div "NAME EMAIL ADDRESS DESIGNATION LOCATION COMPANY EMPLOYEES COMPANY LOCATION INDU…" at bounding box center [326, 172] width 389 height 179
drag, startPoint x: 297, startPoint y: 231, endPoint x: 290, endPoint y: 237, distance: 10.0
click at [290, 237] on div "Showing 70 items out of 32,913 items" at bounding box center [326, 238] width 389 height 12
click at [296, 251] on div "NAME EMAIL ADDRESS DESIGNATION LOCATION COMPANY EMPLOYEES COMPANY LOCATION INDU…" at bounding box center [326, 172] width 389 height 179
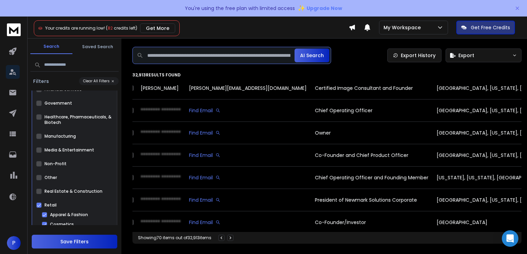
scroll to position [99, 0]
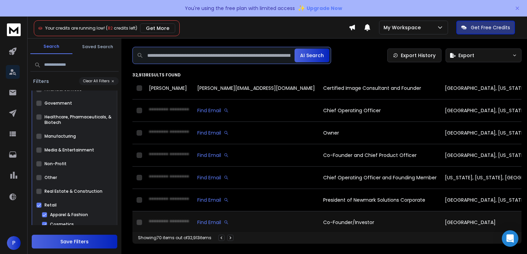
click at [206, 219] on div "Find Email" at bounding box center [256, 222] width 118 height 7
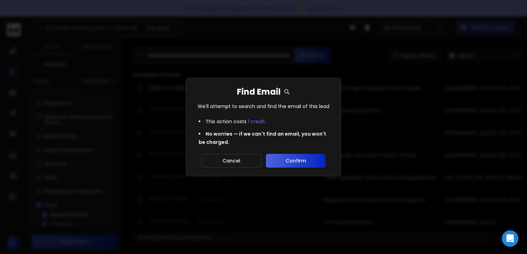
click at [285, 166] on button "Confirm" at bounding box center [296, 161] width 60 height 14
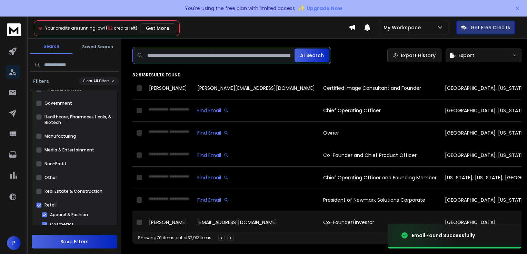
click at [206, 219] on div "[EMAIL_ADDRESS][DOMAIN_NAME]" at bounding box center [256, 222] width 118 height 7
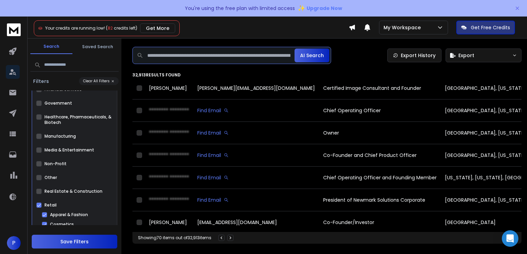
click at [229, 238] on icon at bounding box center [230, 238] width 6 height 6
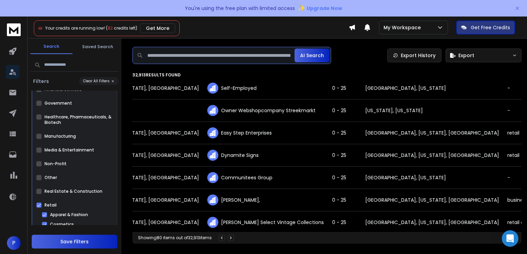
scroll to position [99, 273]
drag, startPoint x: 262, startPoint y: 232, endPoint x: 372, endPoint y: 236, distance: 110.7
click at [372, 236] on div "Showing 80 items out of 32,913 items" at bounding box center [326, 238] width 389 height 12
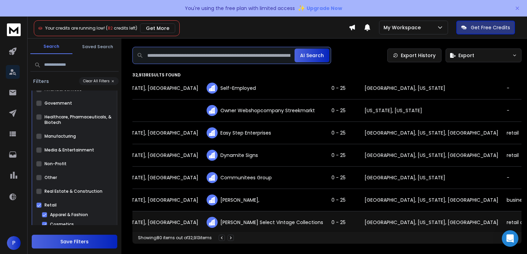
drag, startPoint x: 185, startPoint y: 216, endPoint x: 285, endPoint y: 219, distance: 100.3
click at [285, 219] on div "[PERSON_NAME] Select Vintage Collections" at bounding box center [264, 222] width 116 height 11
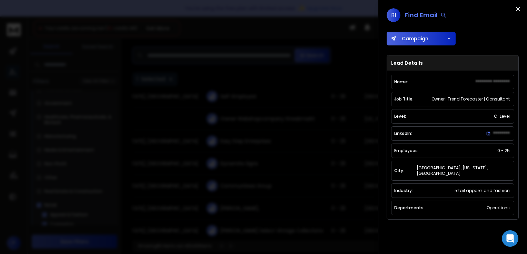
click at [517, 9] on icon "button" at bounding box center [517, 9] width 7 height 7
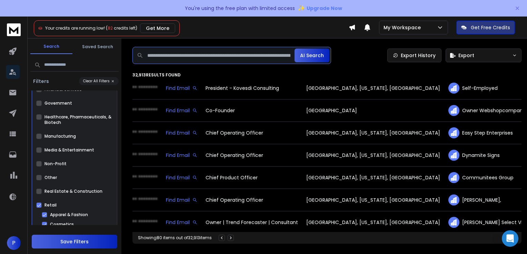
scroll to position [99, 0]
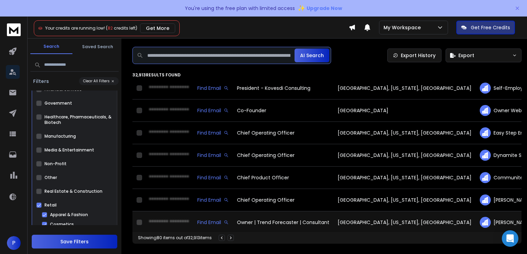
click at [205, 219] on div "Find Email" at bounding box center [212, 222] width 31 height 7
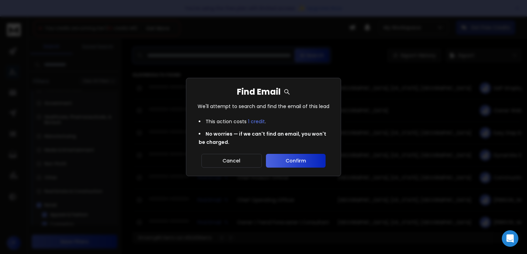
click at [283, 157] on button "Confirm" at bounding box center [296, 161] width 60 height 14
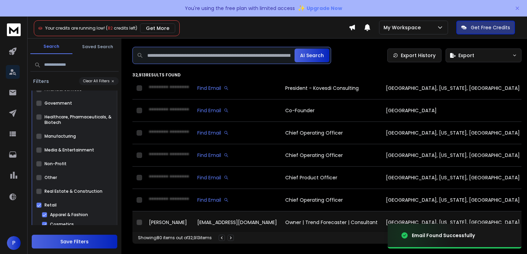
click at [217, 219] on div "[EMAIL_ADDRESS][DOMAIN_NAME]" at bounding box center [237, 222] width 80 height 7
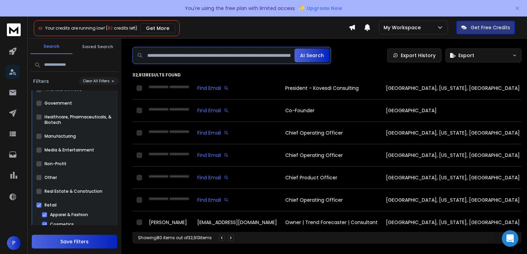
click at [233, 238] on icon at bounding box center [231, 238] width 6 height 6
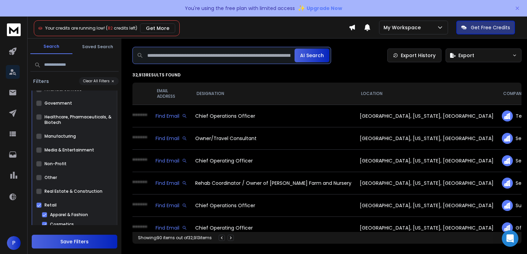
scroll to position [0, 0]
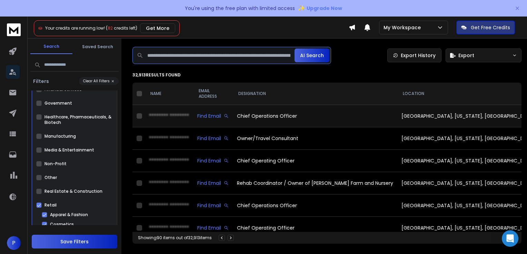
click at [206, 116] on div "Find Email" at bounding box center [212, 116] width 31 height 7
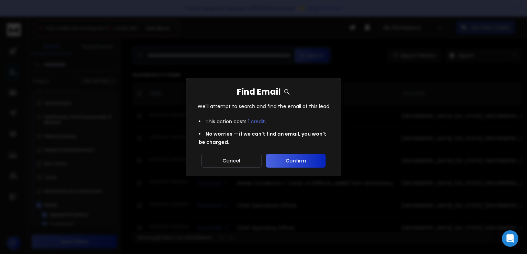
click at [285, 158] on button "Confirm" at bounding box center [296, 161] width 60 height 14
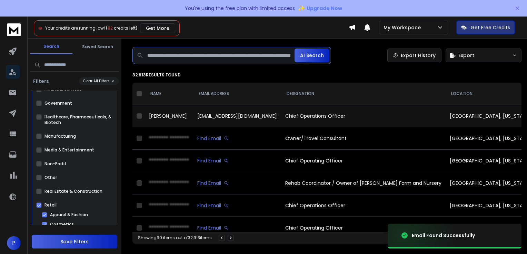
click at [220, 116] on div "[EMAIL_ADDRESS][DOMAIN_NAME]" at bounding box center [237, 116] width 80 height 7
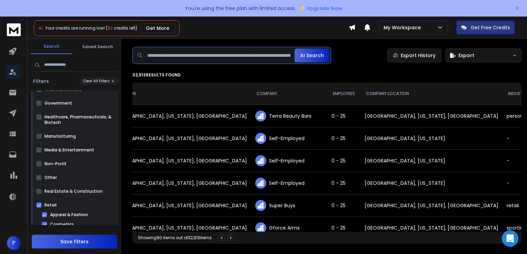
scroll to position [0, 409]
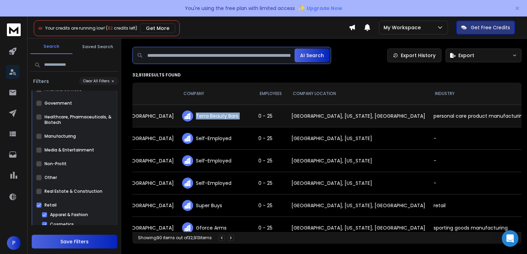
drag, startPoint x: 144, startPoint y: 115, endPoint x: 192, endPoint y: 117, distance: 48.3
click at [192, 117] on tr "[PERSON_NAME] [PERSON_NAME][EMAIL_ADDRESS][DOMAIN_NAME] Chief Operations Office…" at bounding box center [159, 116] width 873 height 22
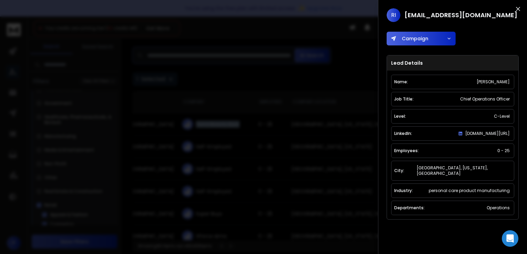
click at [515, 8] on icon "button" at bounding box center [517, 9] width 7 height 7
